Goal: Task Accomplishment & Management: Manage account settings

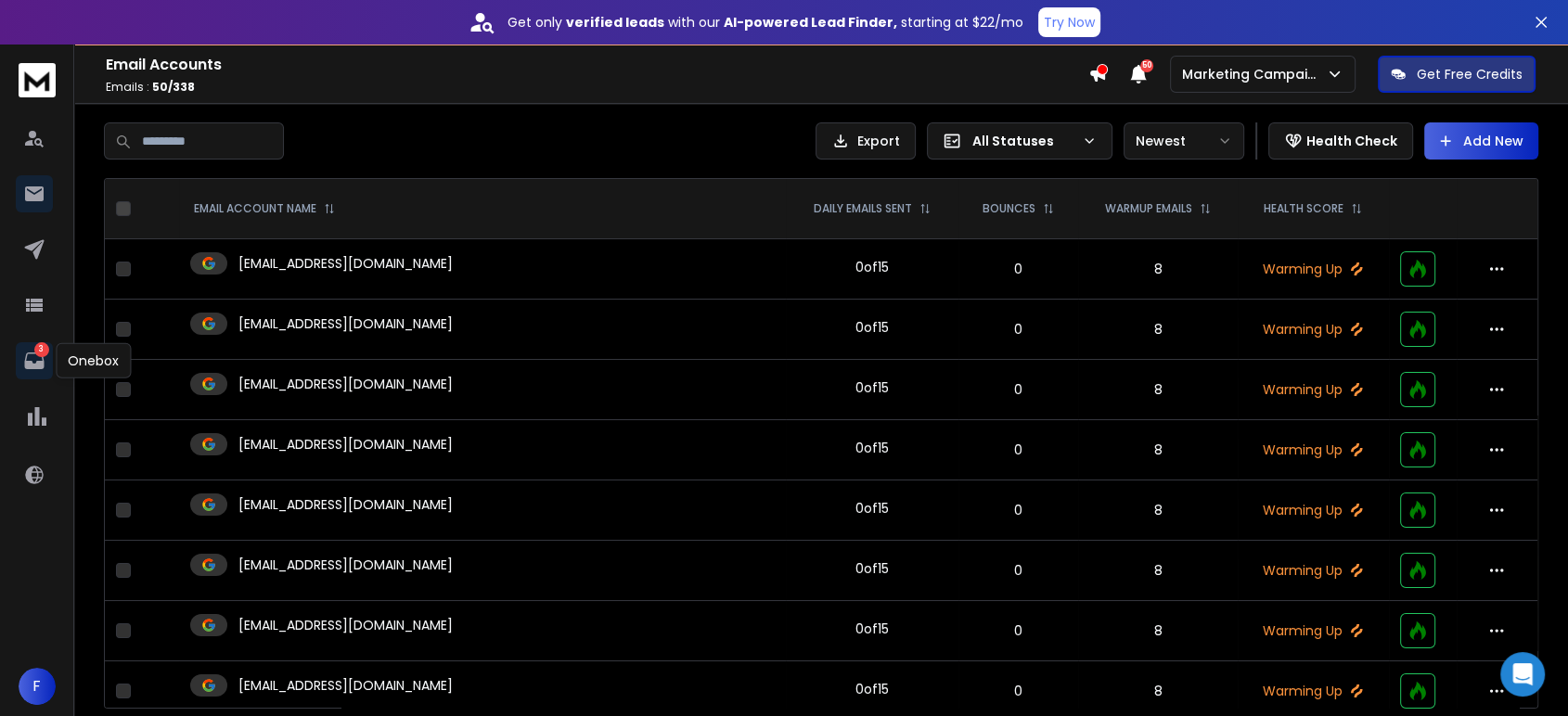
click at [38, 350] on p "3" at bounding box center [42, 349] width 14 height 14
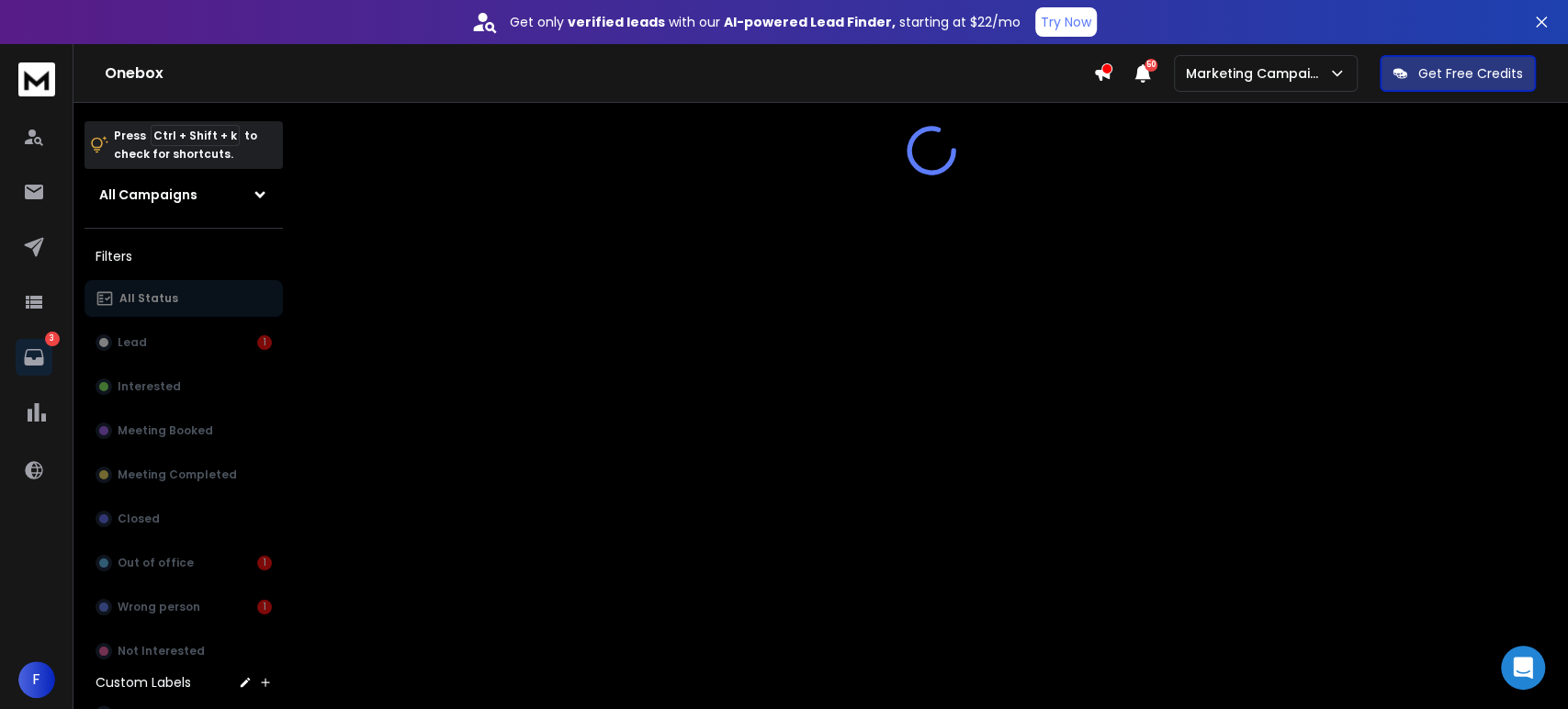
click at [187, 336] on div "All Status Lead 1 Interested Meeting Booked Meeting Completed Closed Out of off…" at bounding box center [183, 474] width 199 height 389
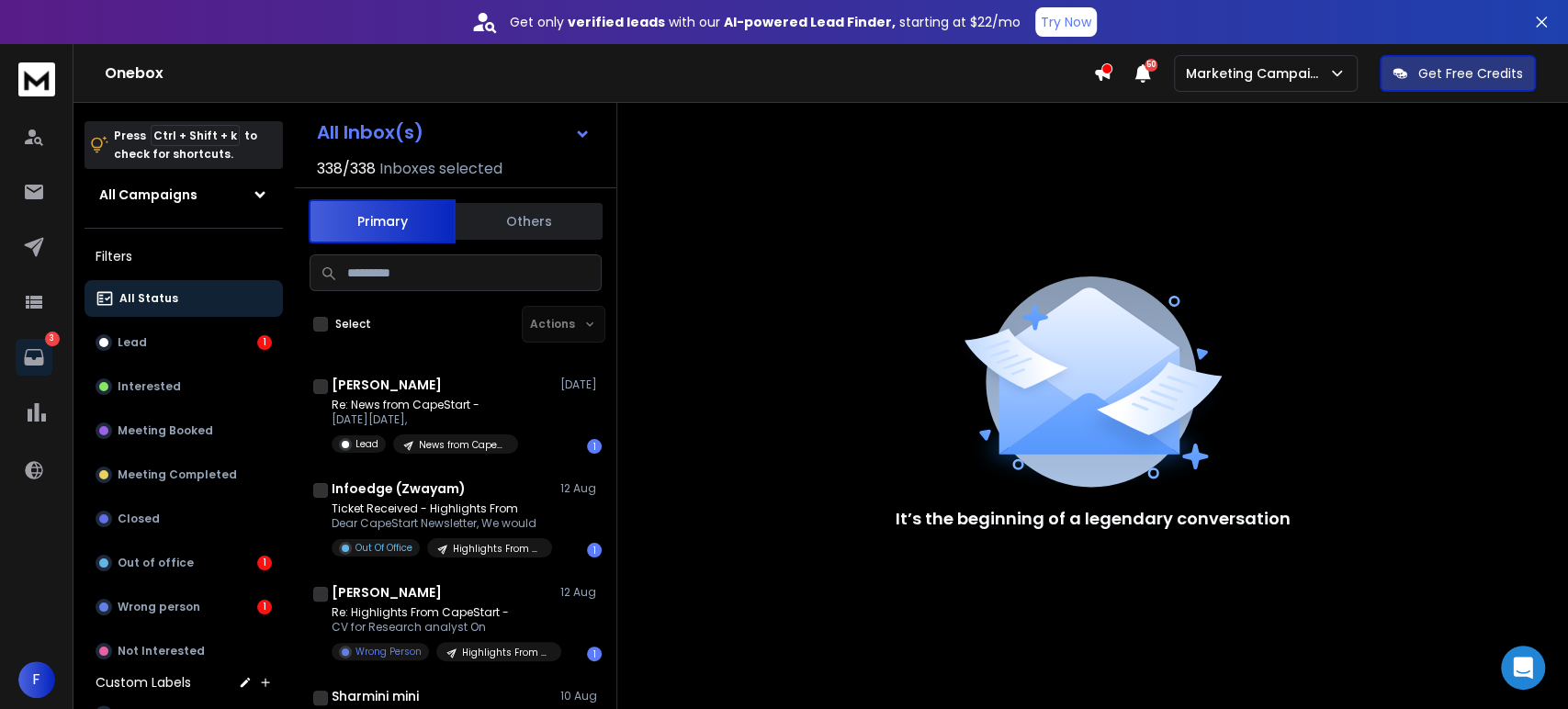
click at [144, 342] on button "Lead 1" at bounding box center [183, 342] width 199 height 36
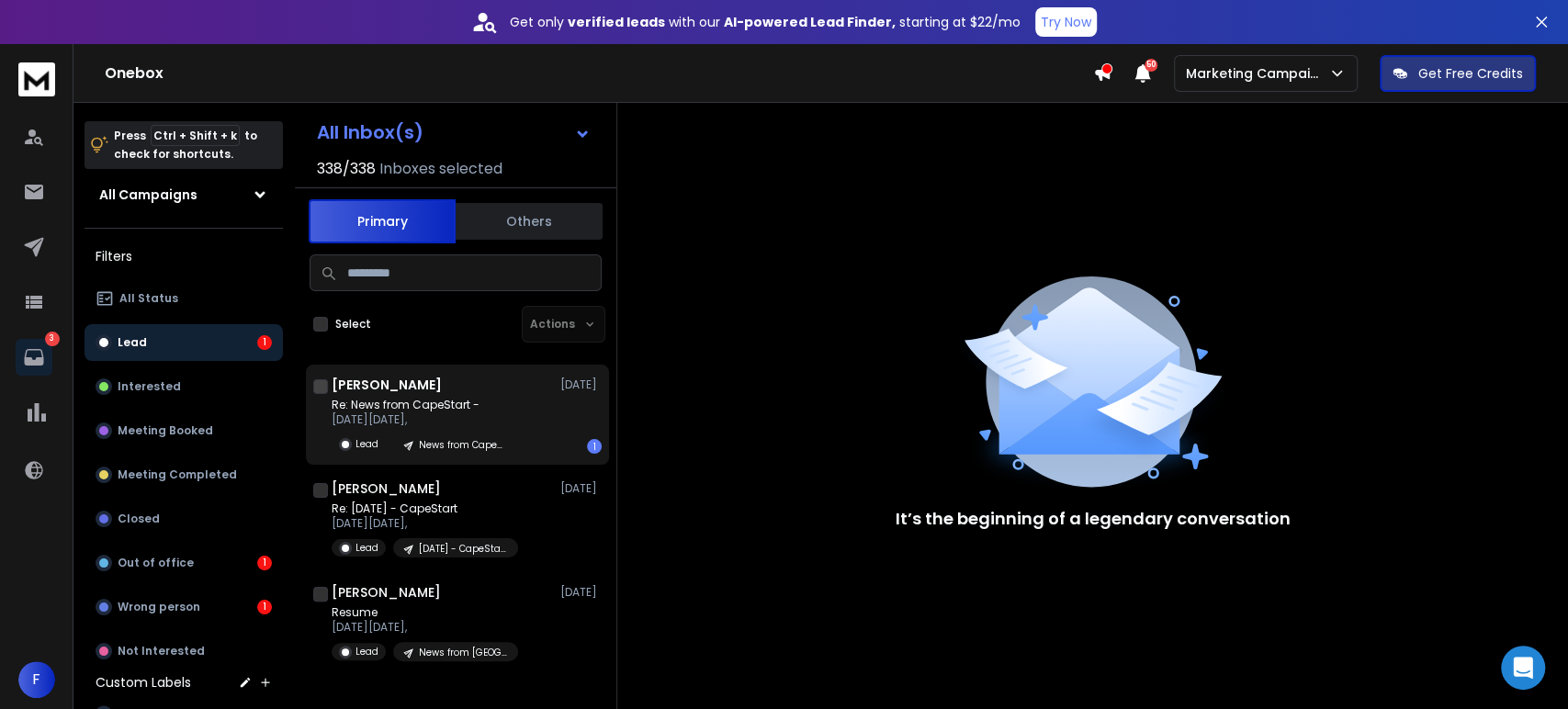
click at [553, 388] on div "[PERSON_NAME] [DATE]" at bounding box center [466, 384] width 270 height 18
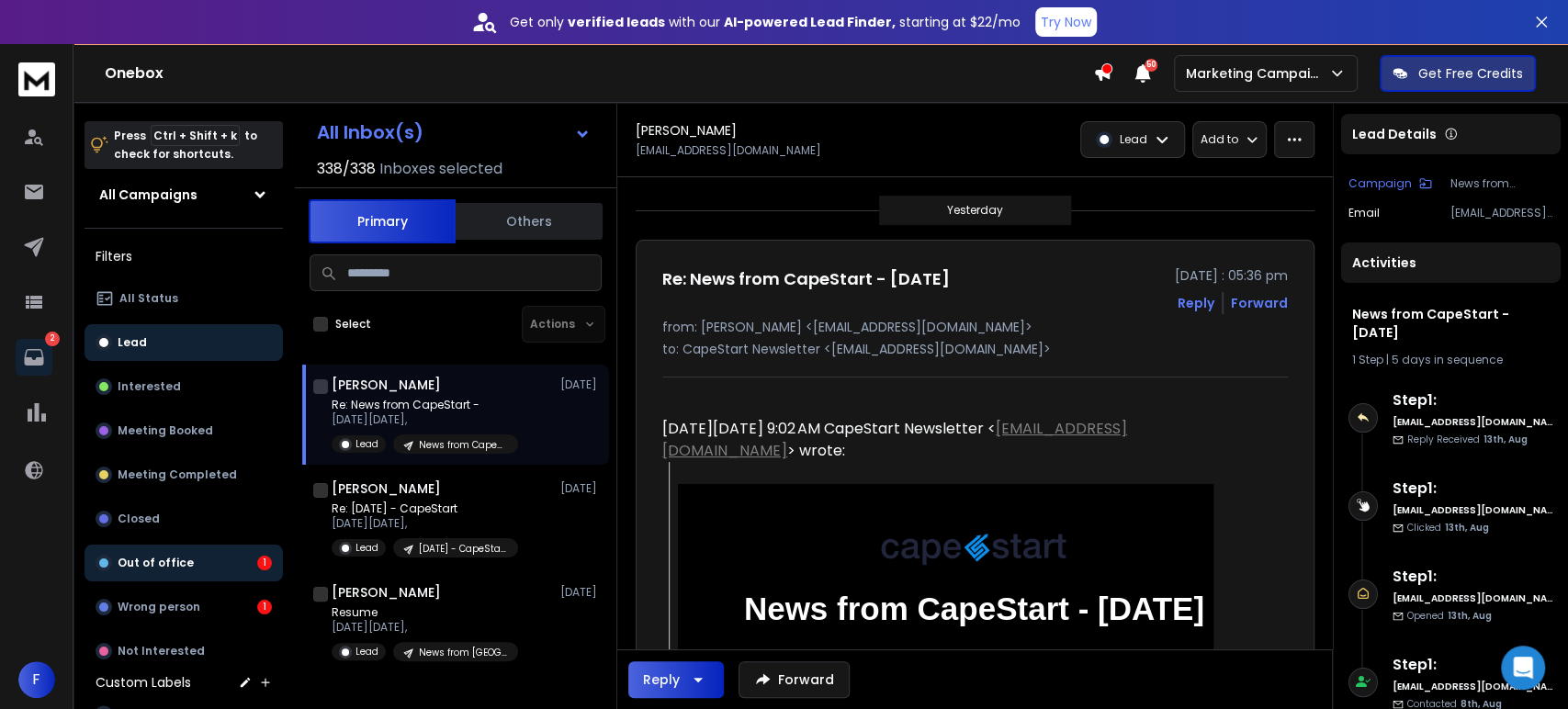
click at [158, 564] on p "Out of office" at bounding box center [156, 562] width 76 height 14
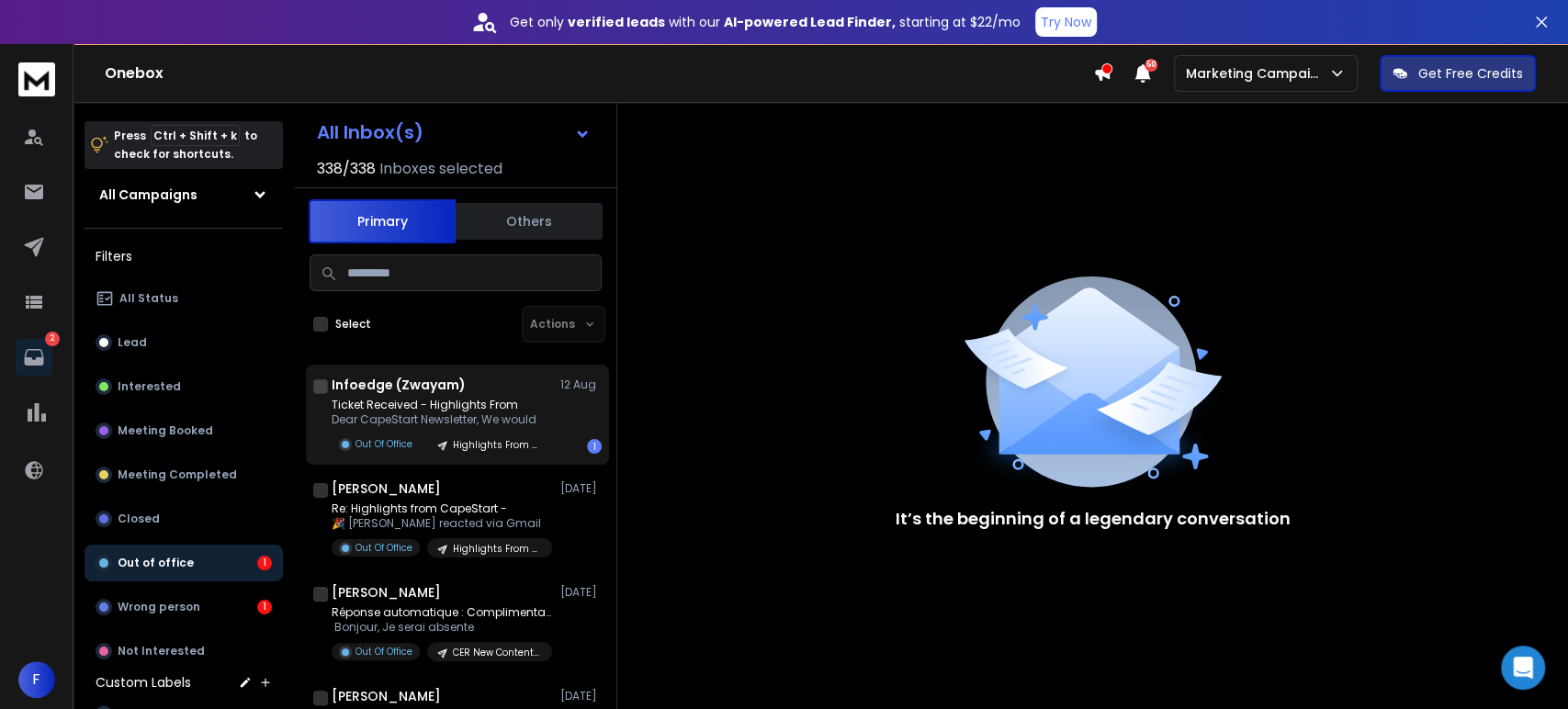
click at [403, 402] on p "Ticket Received - Highlights From" at bounding box center [441, 404] width 221 height 14
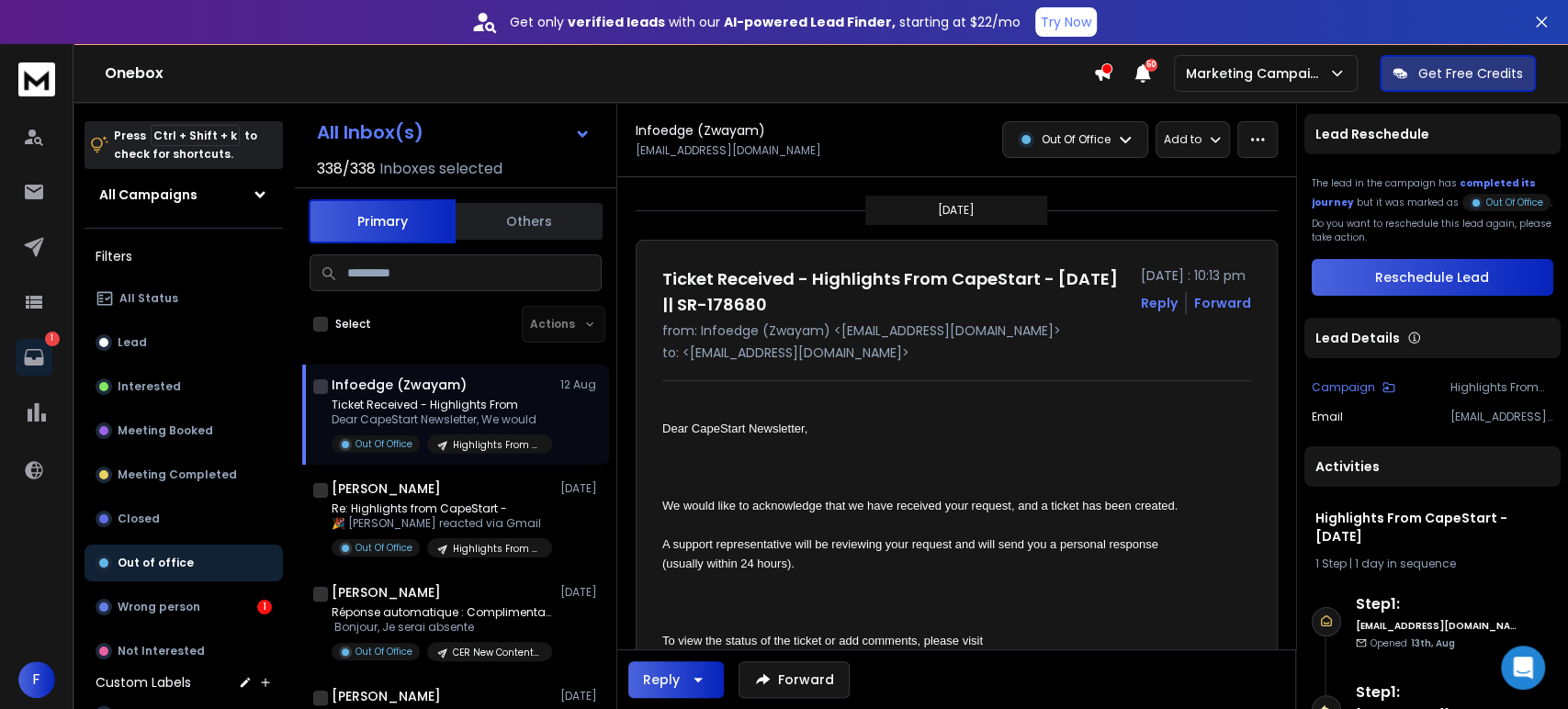
click at [173, 626] on div "All Status Lead Interested Meeting Booked Meeting Completed Closed Out of offic…" at bounding box center [183, 474] width 199 height 389
click at [167, 614] on div "Wrong person" at bounding box center [148, 607] width 105 height 16
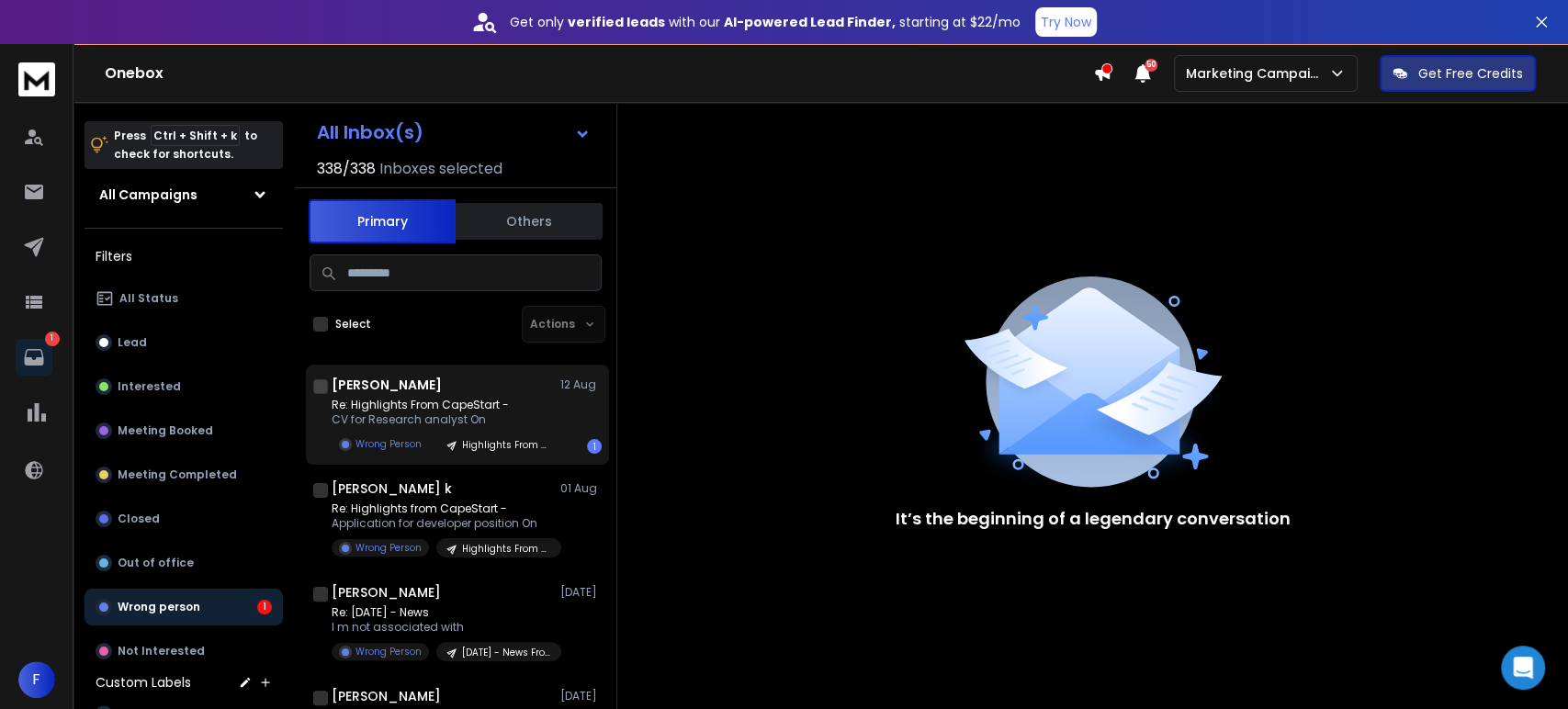
click at [432, 395] on div "[DEMOGRAPHIC_DATA] [DATE] Re: Highlights From CapeStart - CV for Research analy…" at bounding box center [466, 415] width 270 height 78
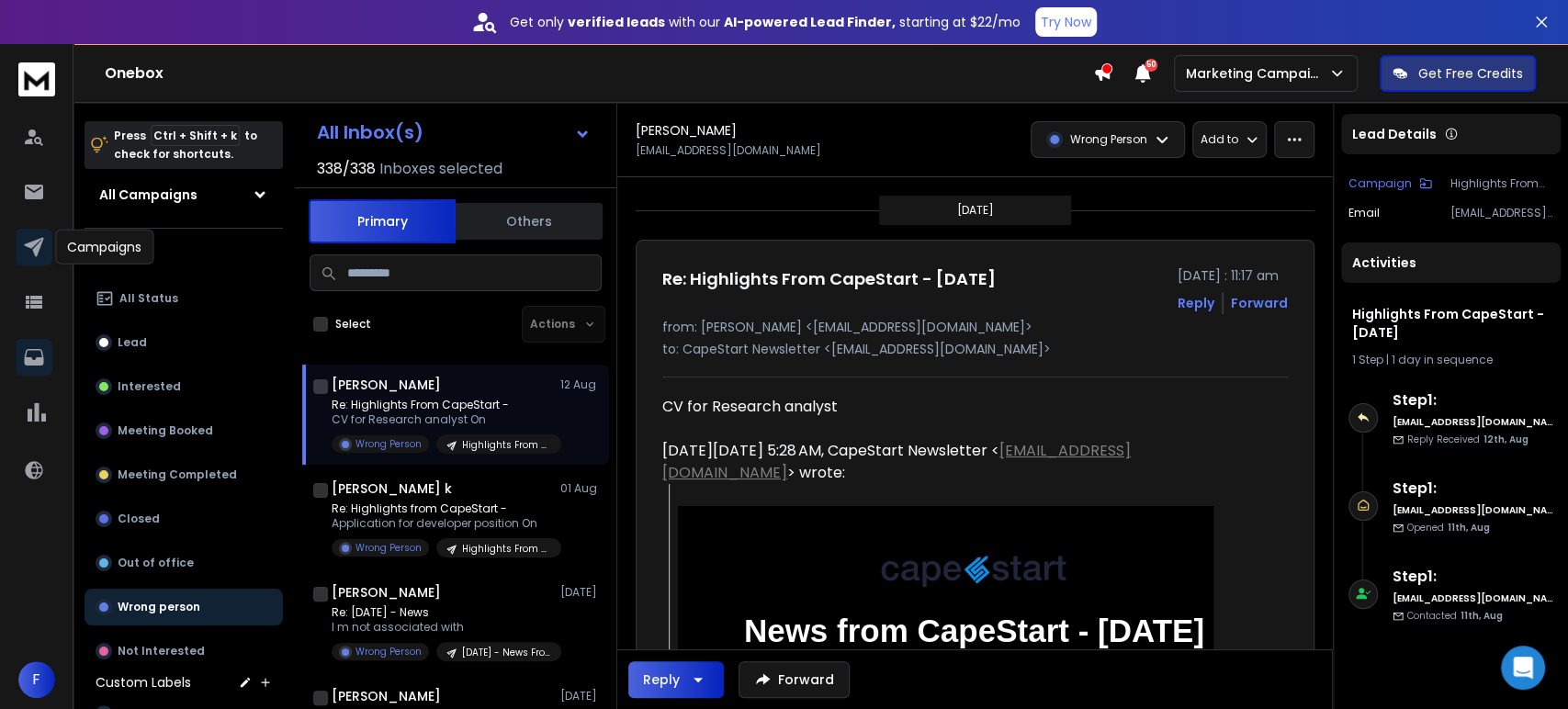
click at [36, 247] on icon at bounding box center [33, 247] width 19 height 19
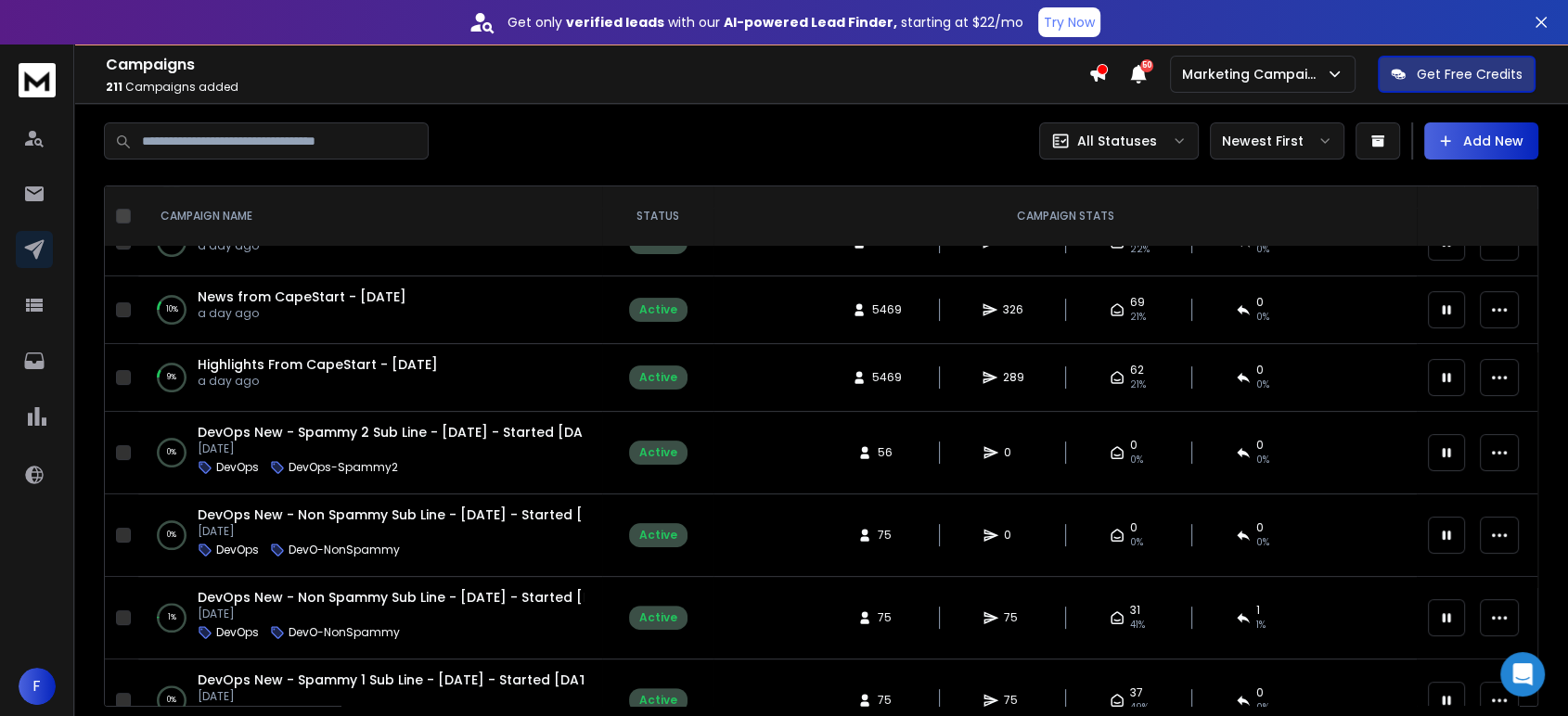
scroll to position [575, 0]
